Goal: Task Accomplishment & Management: Use online tool/utility

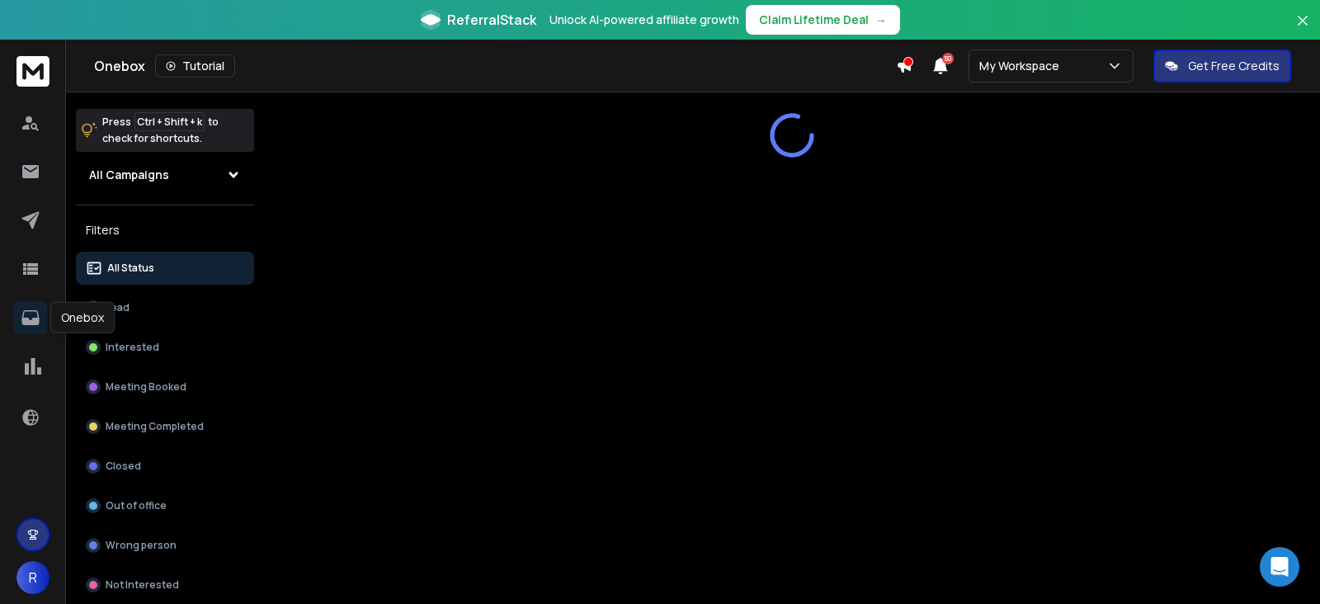
click at [35, 331] on link at bounding box center [30, 317] width 33 height 33
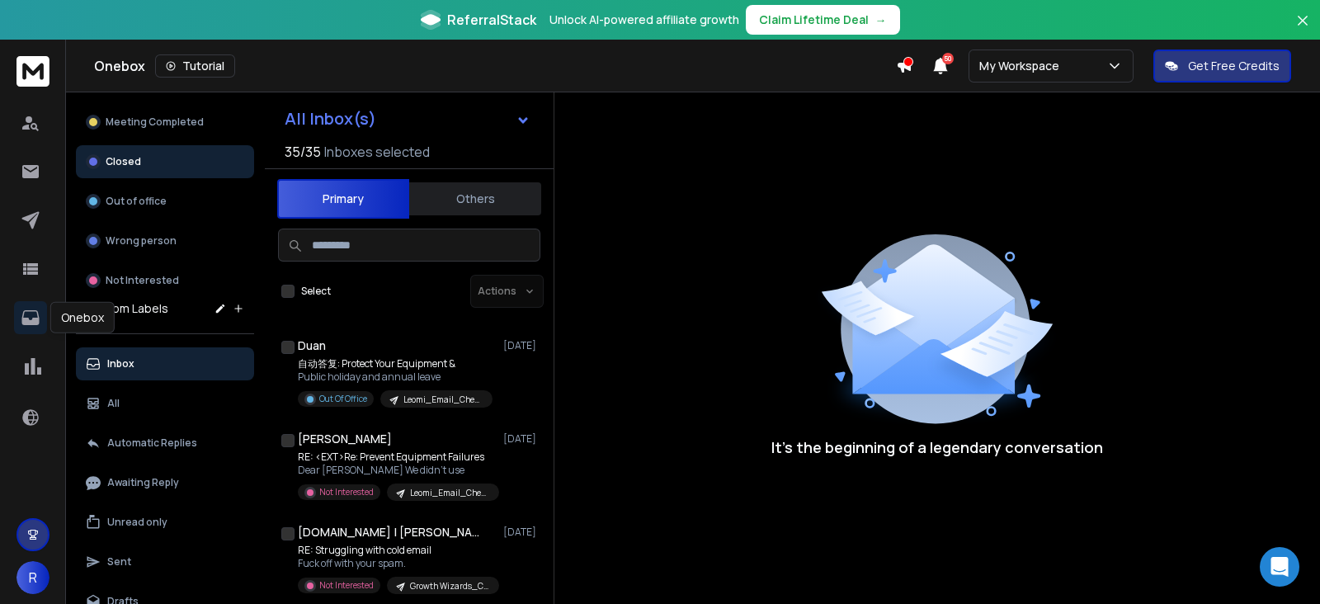
scroll to position [306, 0]
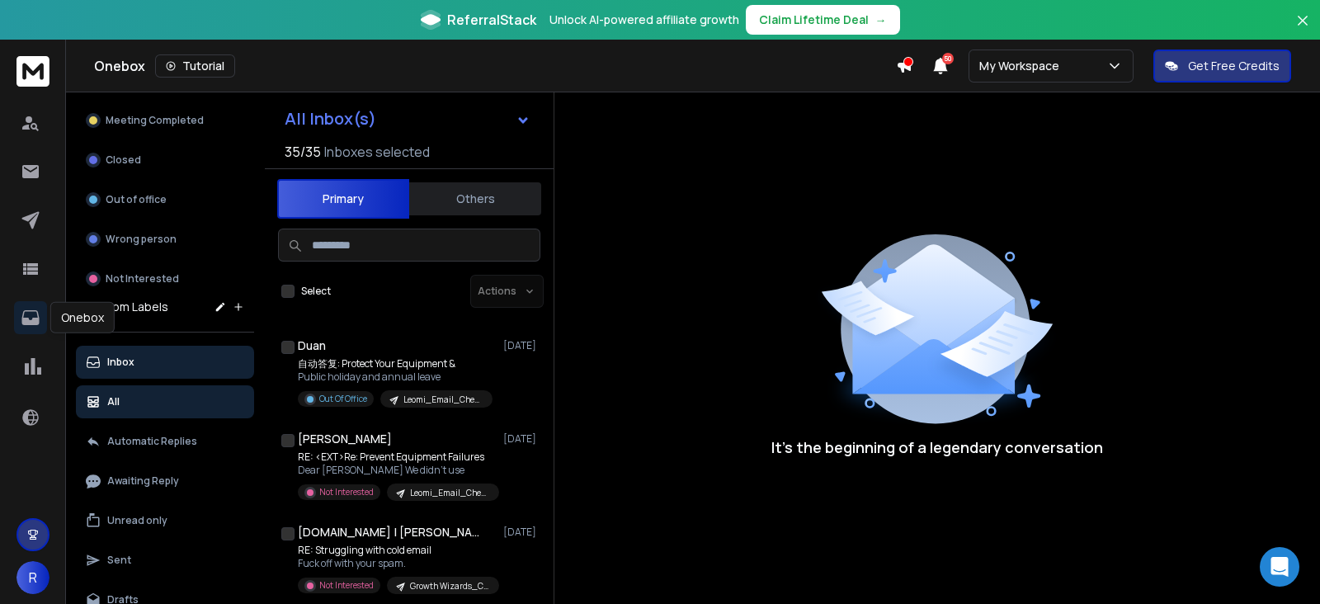
click at [160, 402] on button "All" at bounding box center [165, 401] width 178 height 33
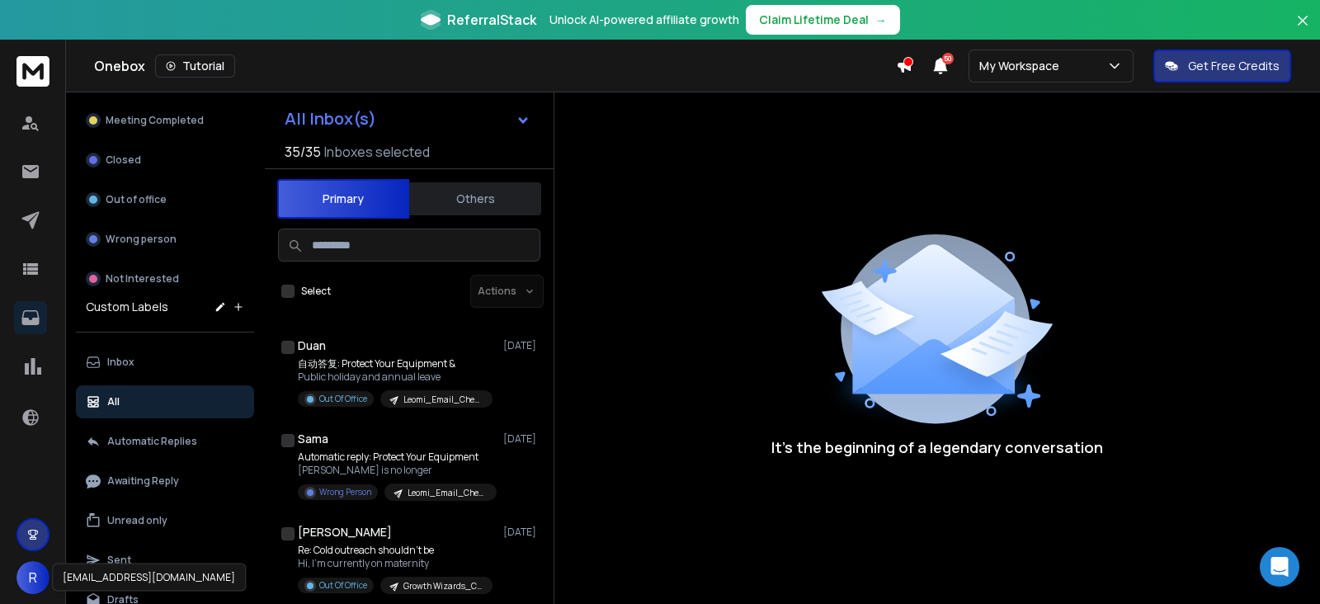
click at [28, 568] on span "R" at bounding box center [32, 577] width 33 height 33
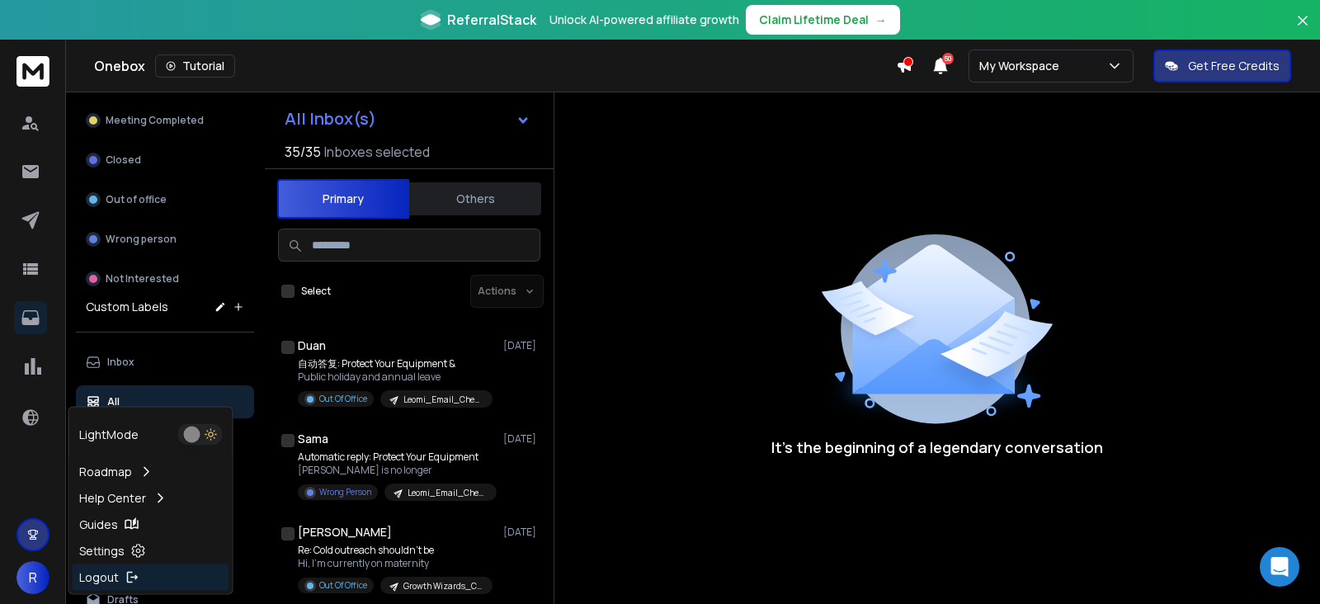
click at [192, 575] on div "Logout" at bounding box center [151, 577] width 157 height 26
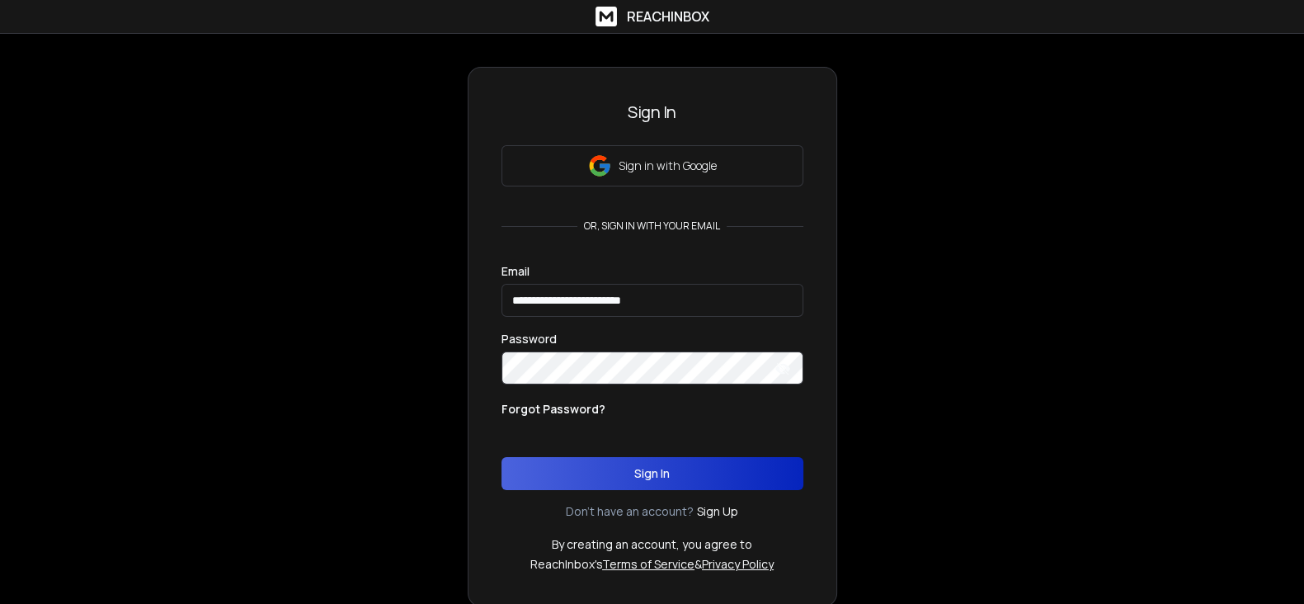
click at [635, 307] on input "**********" at bounding box center [652, 300] width 302 height 33
type input "**********"
click at [643, 478] on button "Sign In" at bounding box center [652, 473] width 302 height 33
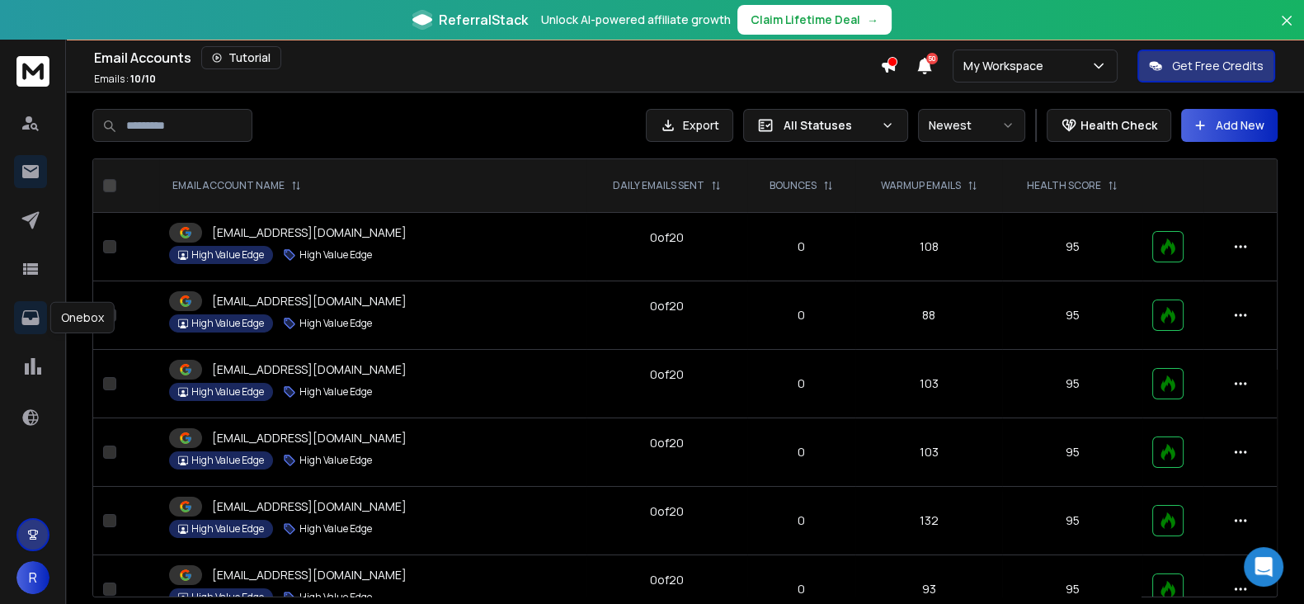
click at [33, 323] on icon at bounding box center [29, 317] width 17 height 15
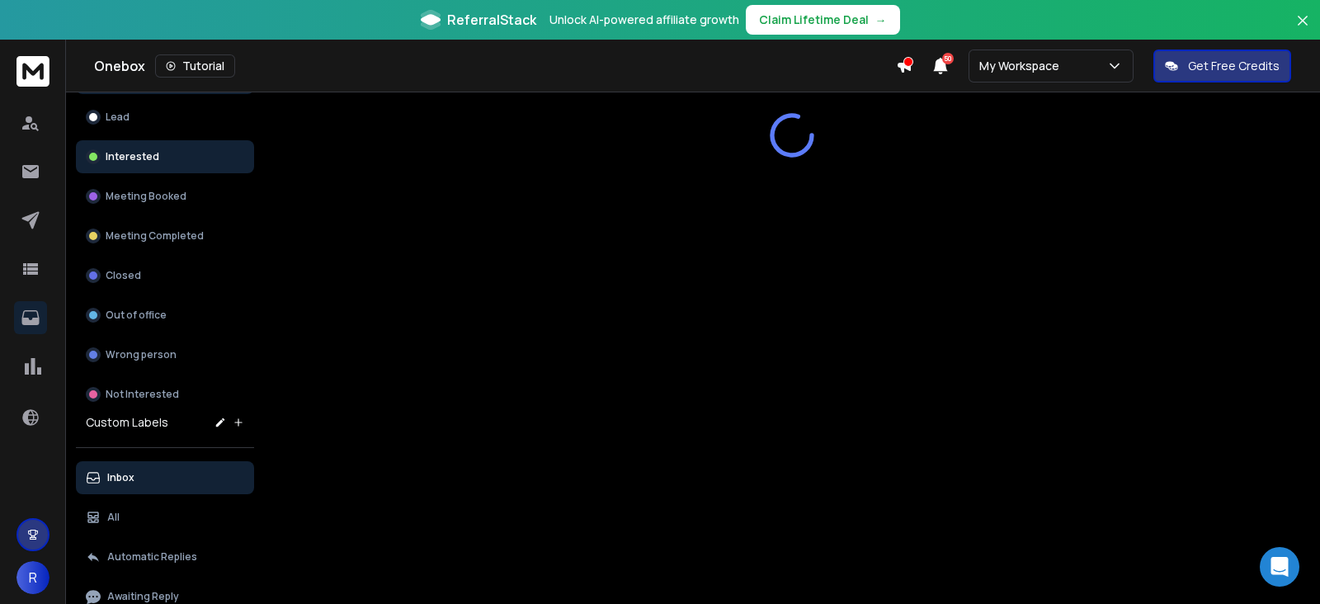
scroll to position [193, 0]
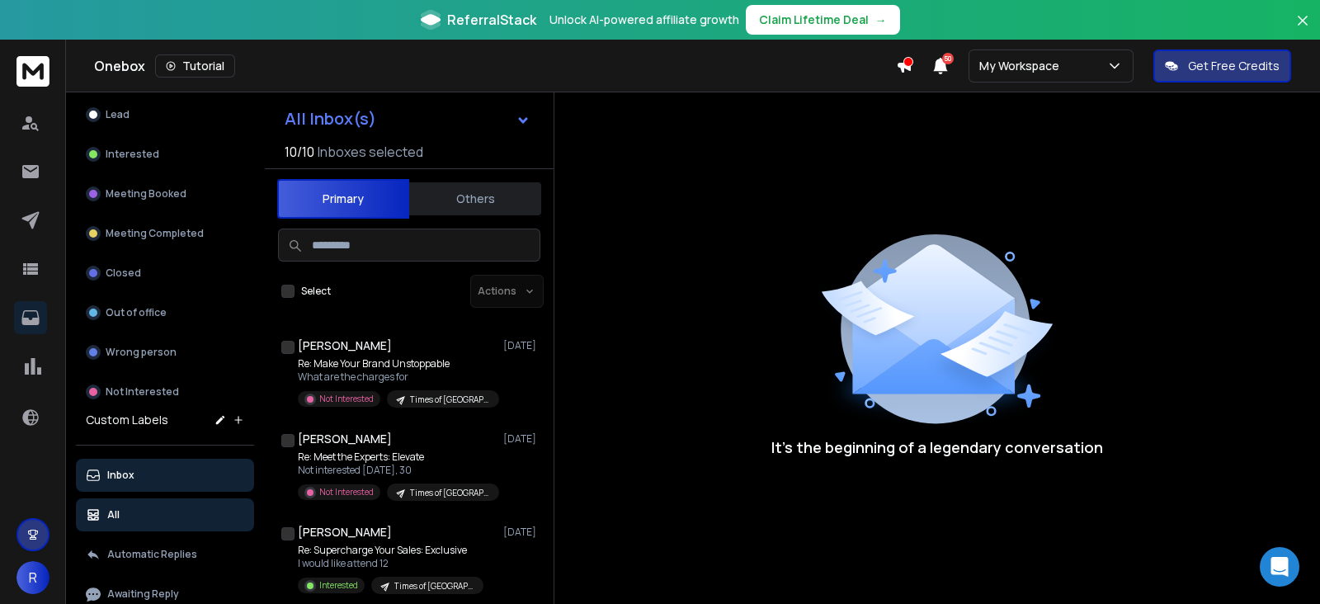
click at [144, 522] on button "All" at bounding box center [165, 514] width 178 height 33
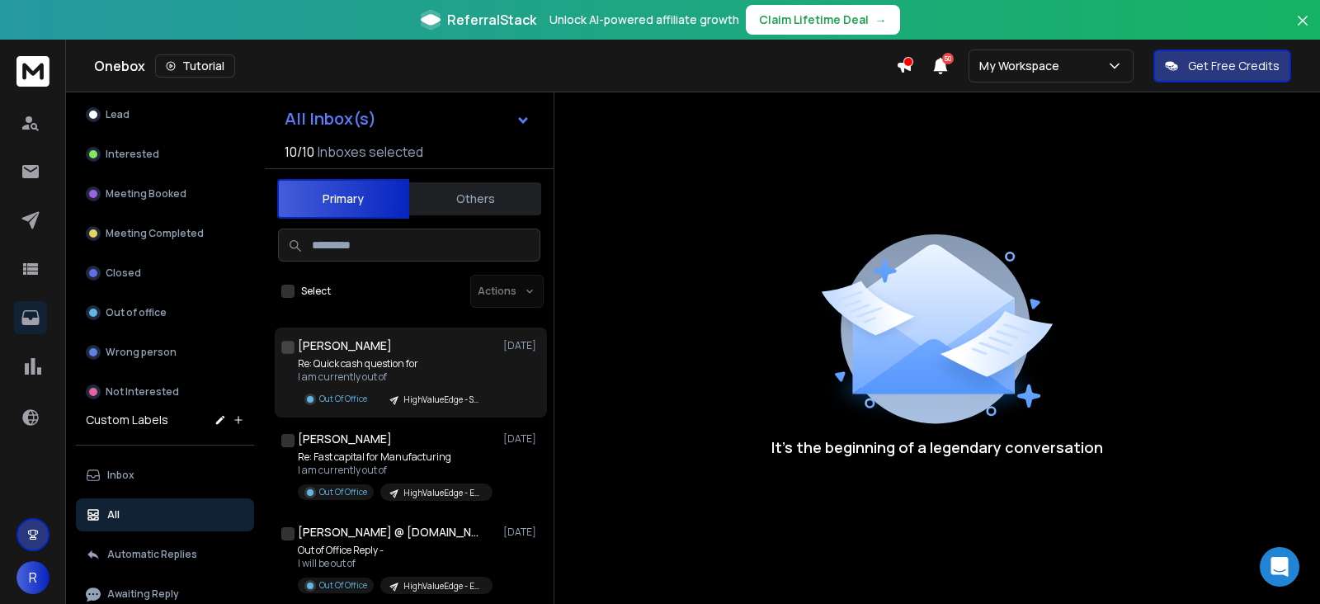
click at [520, 327] on div "Eric Berg 10 Oct Re: Quick cash question for I am currently out of Out Of Offic…" at bounding box center [411, 372] width 272 height 90
